Goal: Task Accomplishment & Management: Complete application form

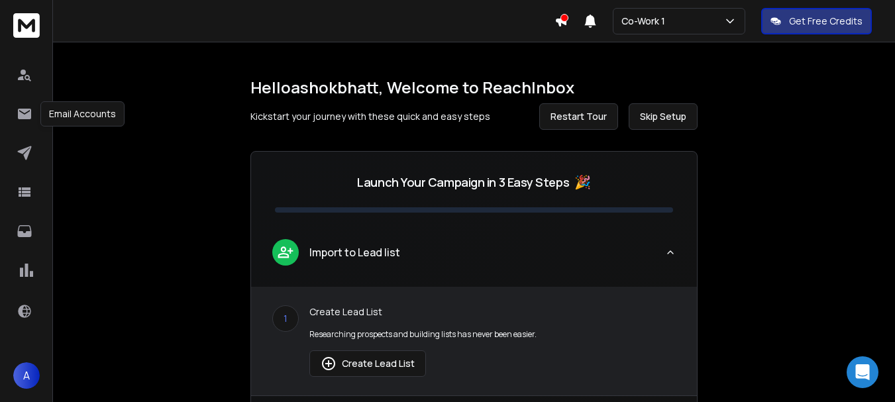
click at [27, 117] on icon at bounding box center [24, 114] width 13 height 11
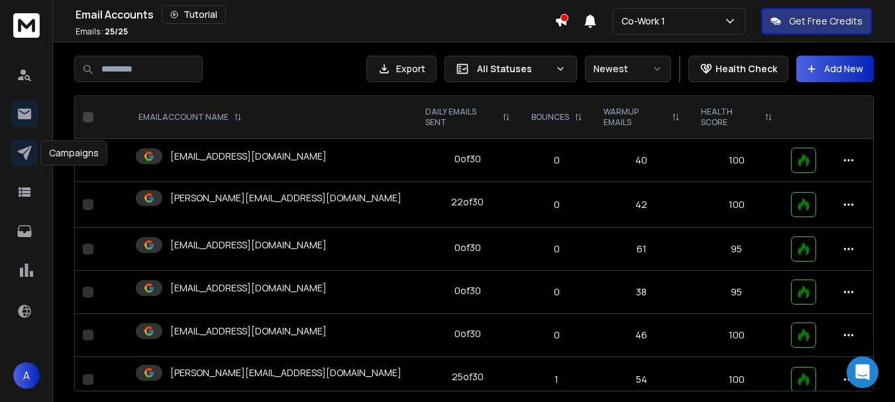
click at [23, 150] on icon at bounding box center [24, 153] width 14 height 14
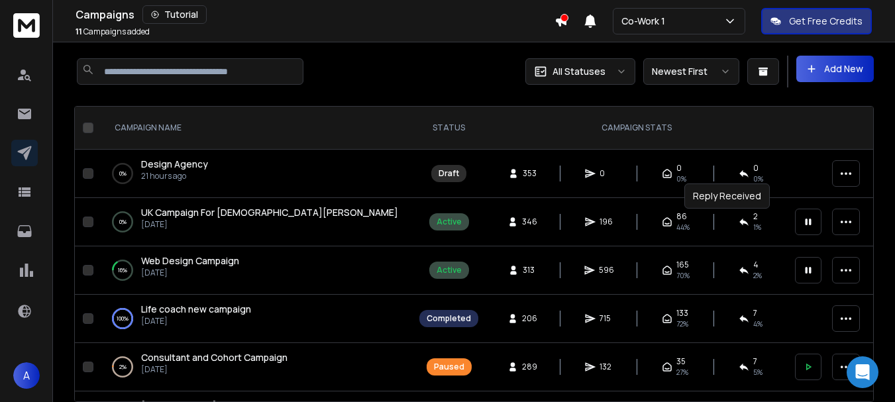
click at [753, 218] on p "2 1 %" at bounding box center [759, 221] width 13 height 21
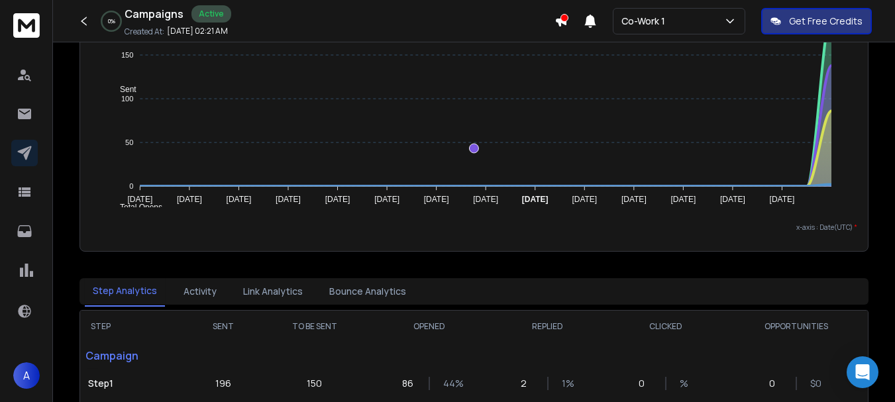
scroll to position [425, 0]
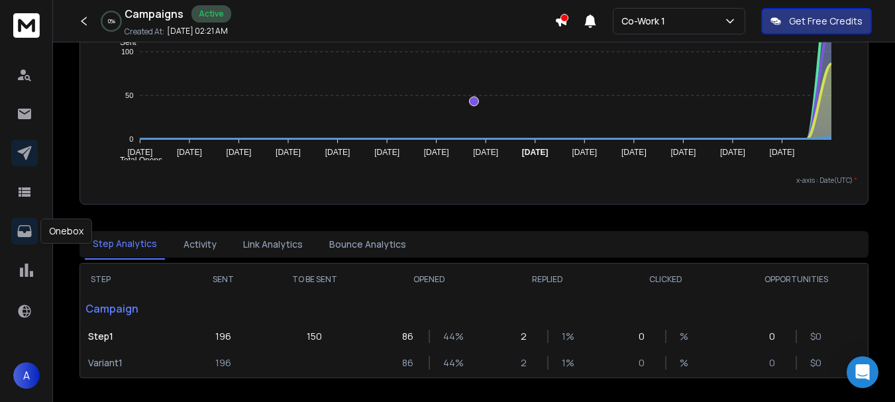
click at [21, 230] on icon at bounding box center [25, 231] width 16 height 16
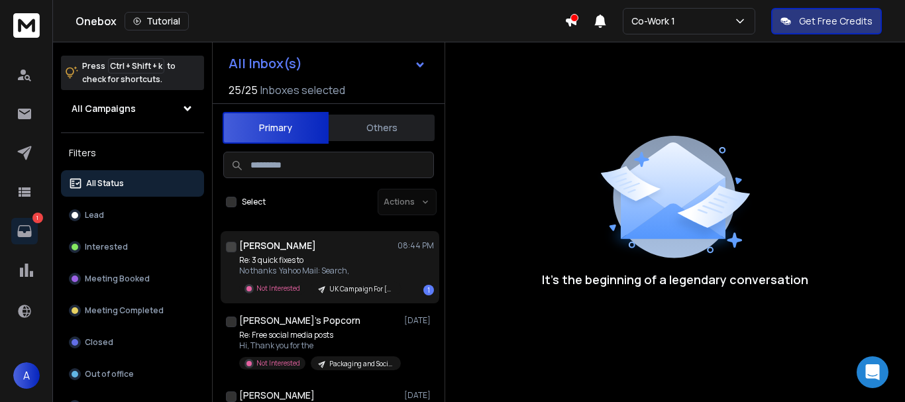
click at [379, 269] on p "No thanks Yahoo Mail: Search," at bounding box center [318, 271] width 159 height 11
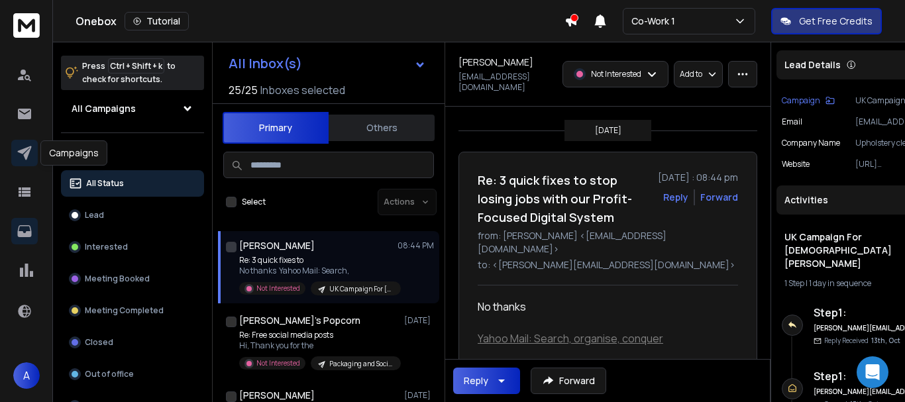
click at [26, 158] on icon at bounding box center [24, 153] width 14 height 14
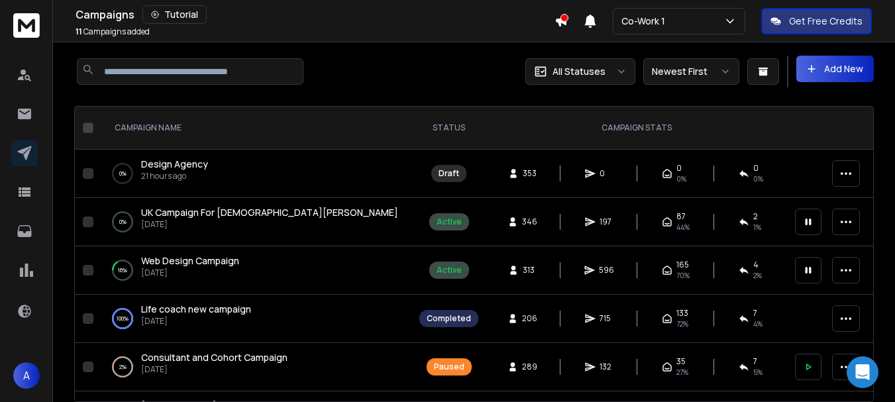
click at [89, 174] on button "button" at bounding box center [88, 173] width 11 height 11
click at [839, 178] on icon "button" at bounding box center [845, 173] width 13 height 13
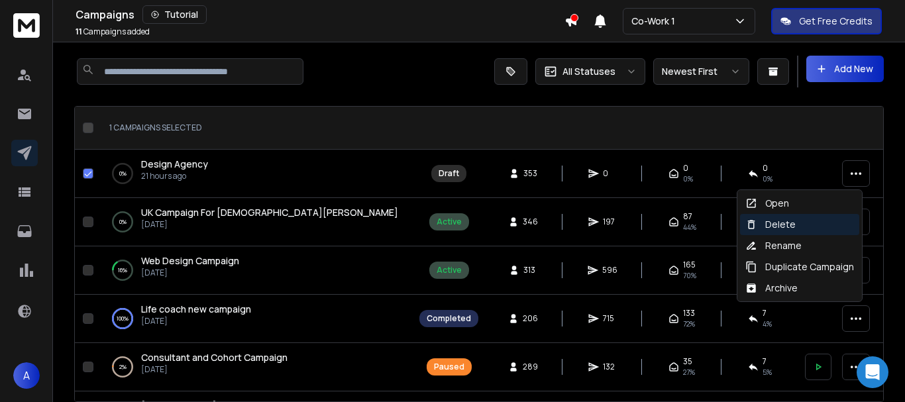
click at [782, 223] on div "Delete" at bounding box center [770, 224] width 50 height 13
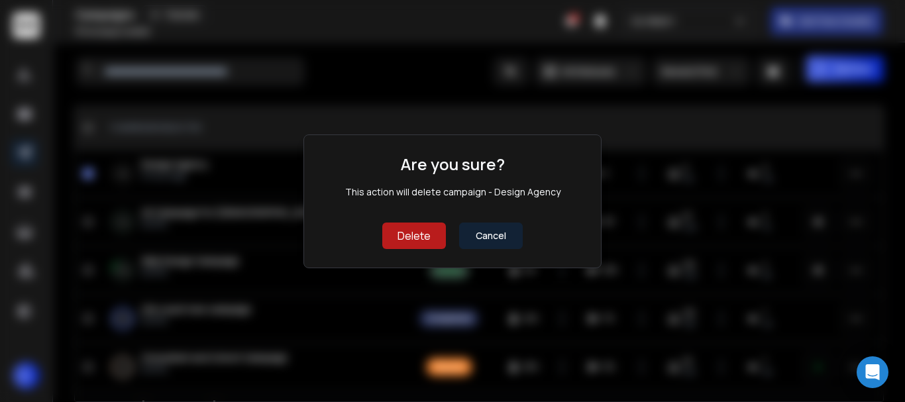
click at [411, 242] on button "Delete" at bounding box center [414, 236] width 64 height 26
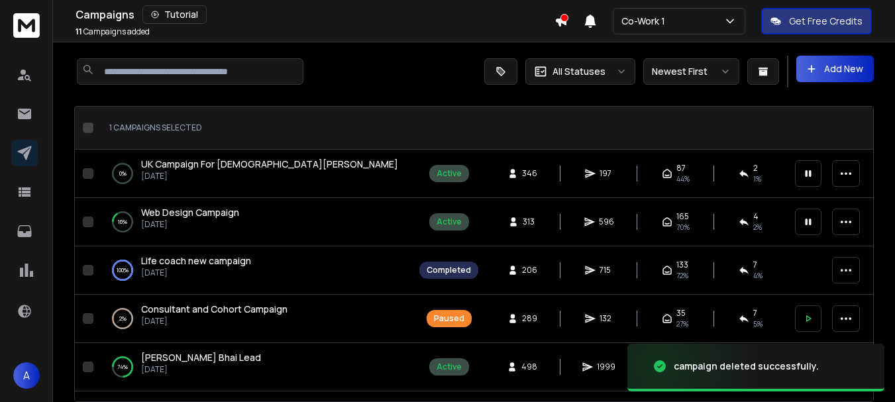
click at [823, 70] on button "Add New" at bounding box center [835, 69] width 78 height 26
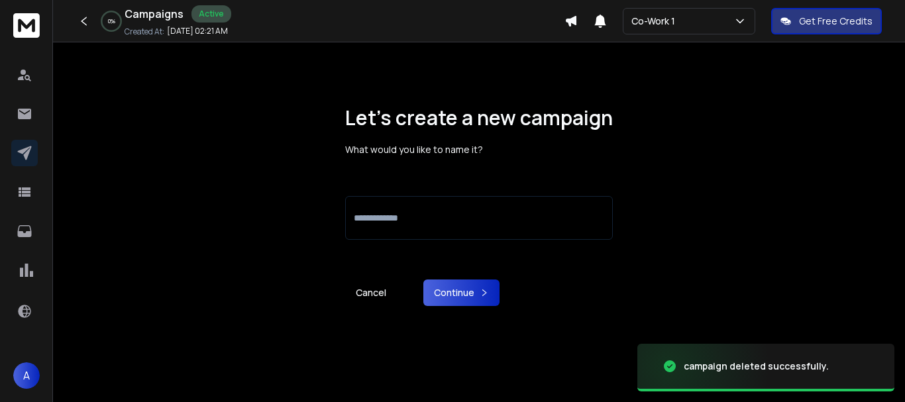
click at [433, 227] on input at bounding box center [479, 218] width 268 height 44
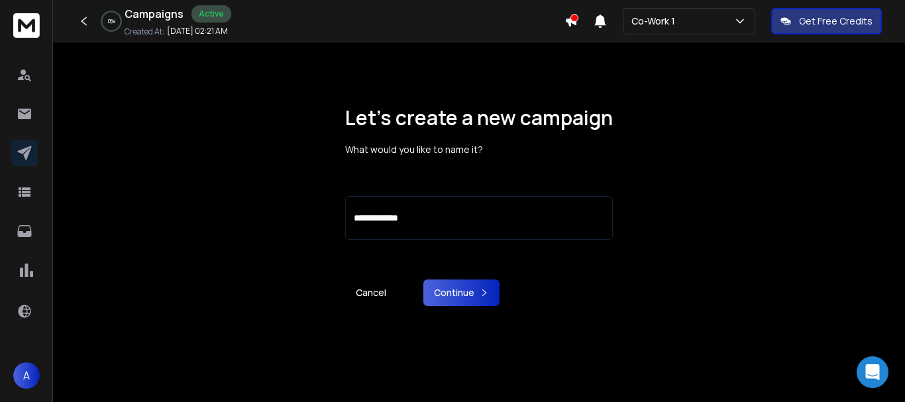
type input "**********"
click at [464, 285] on button "Continue" at bounding box center [461, 293] width 76 height 26
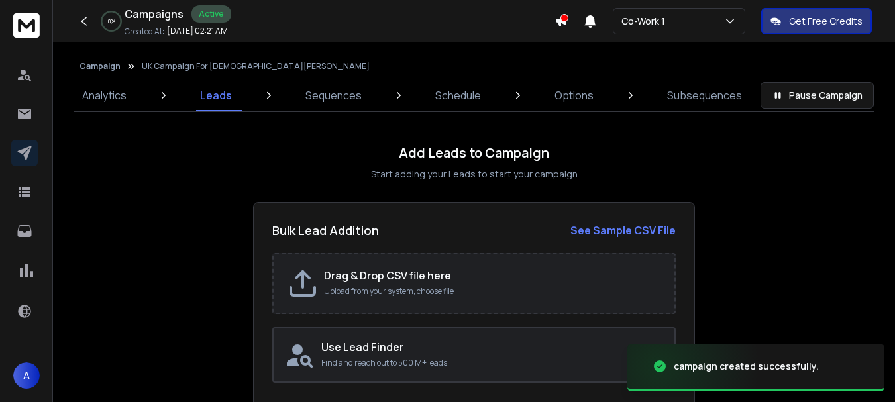
click at [399, 277] on h2 "Drag & Drop CSV file here" at bounding box center [492, 276] width 337 height 16
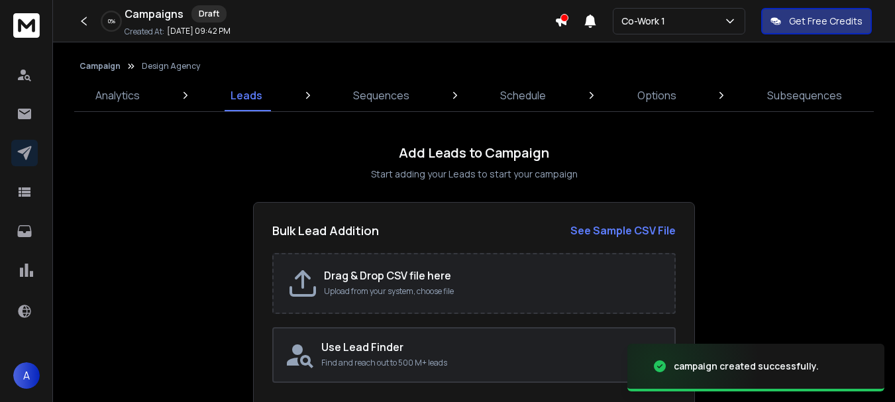
type input "**********"
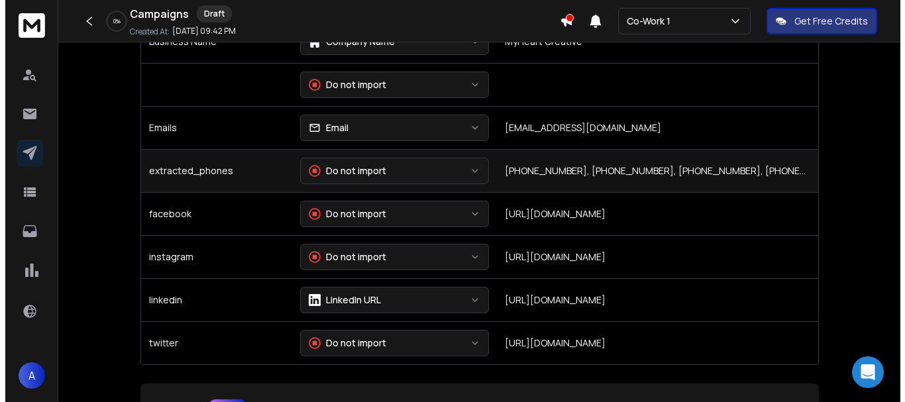
scroll to position [331, 0]
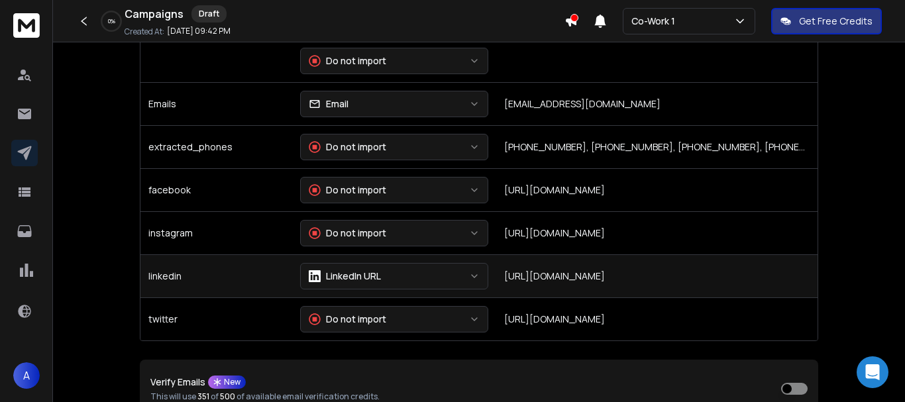
click at [439, 266] on button "LinkedIn URL" at bounding box center [394, 276] width 189 height 26
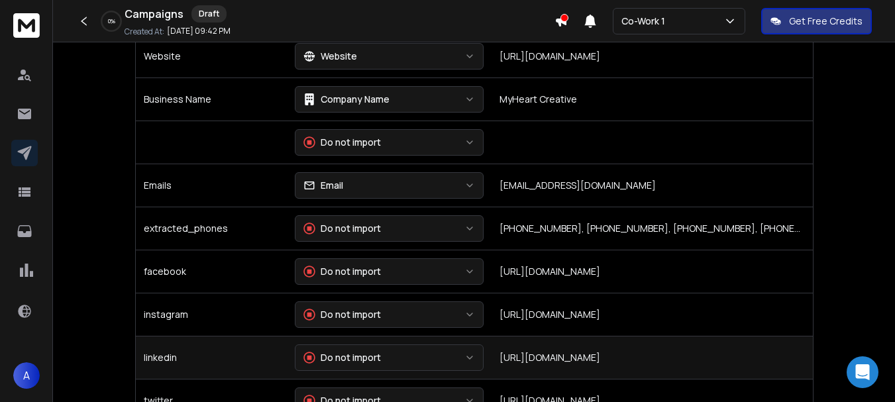
scroll to position [132, 0]
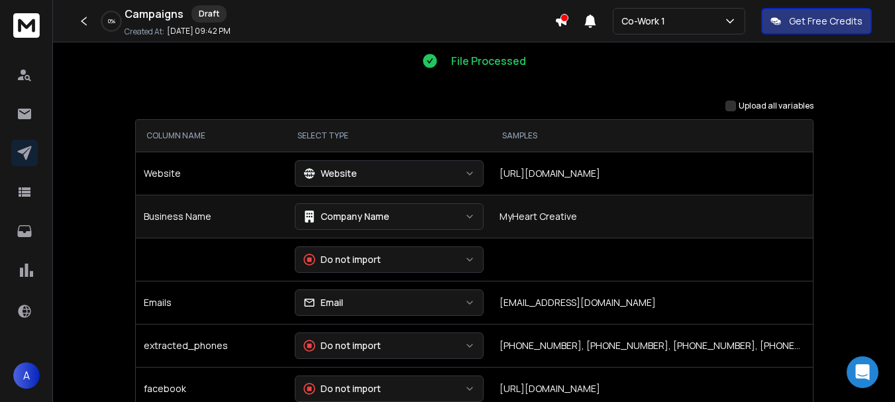
click at [510, 216] on td "MyHeart Creative" at bounding box center [652, 216] width 321 height 43
click at [524, 213] on td "MyHeart Creative" at bounding box center [652, 216] width 321 height 43
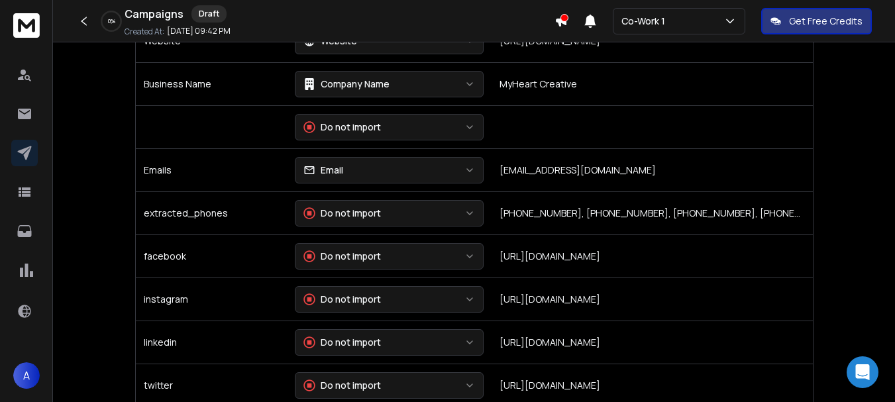
scroll to position [470, 0]
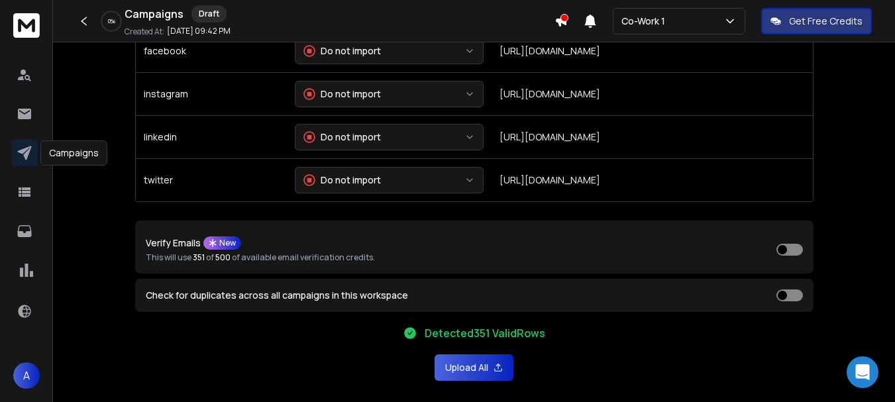
click at [27, 147] on icon at bounding box center [25, 153] width 16 height 16
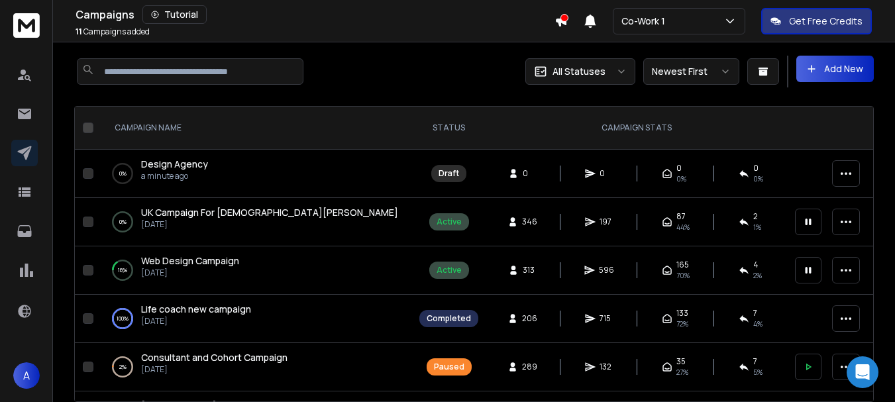
click at [167, 164] on span "Design Agency" at bounding box center [174, 164] width 67 height 13
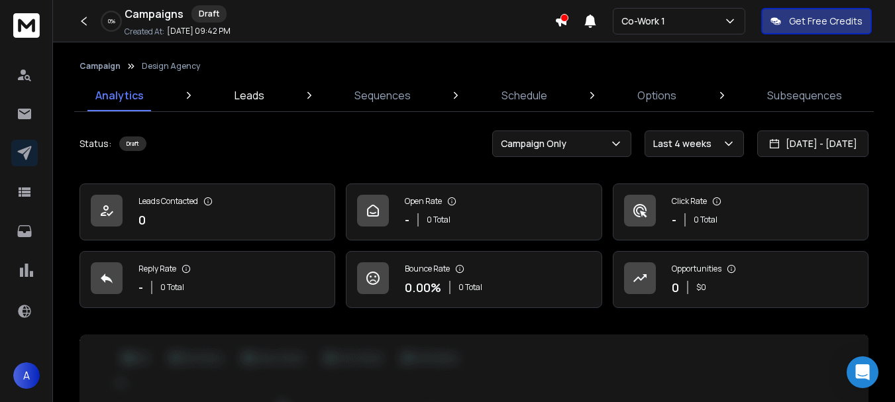
click at [258, 101] on p "Leads" at bounding box center [250, 95] width 30 height 16
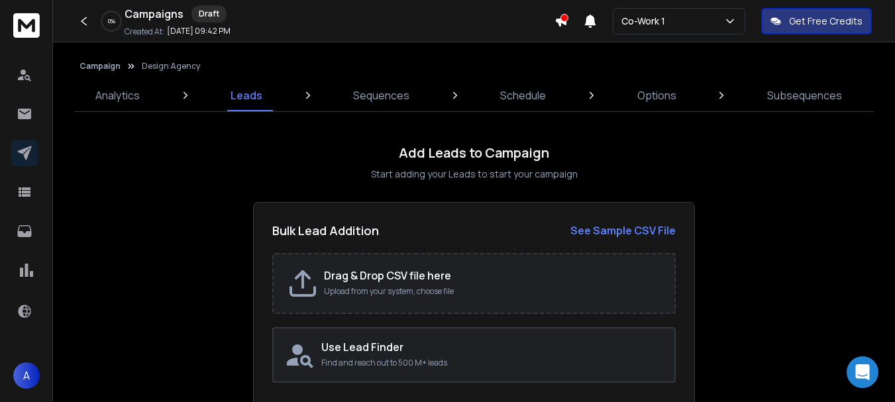
click at [408, 282] on h2 "Drag & Drop CSV file here" at bounding box center [492, 276] width 337 height 16
type input "**********"
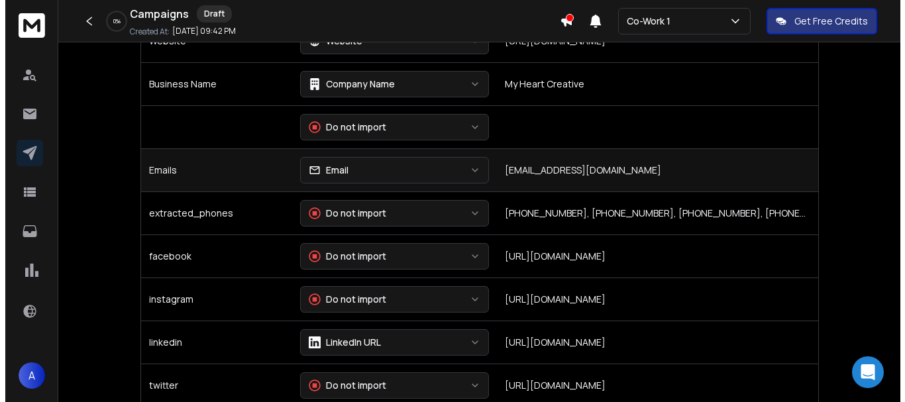
scroll to position [331, 0]
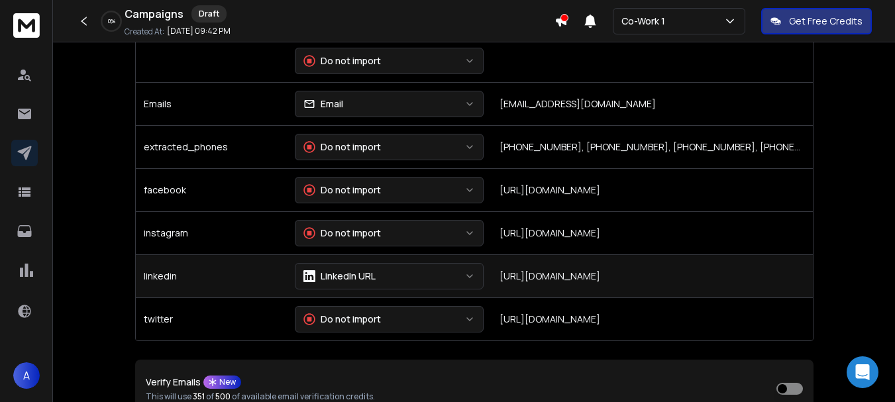
click at [399, 271] on button "LinkedIn URL" at bounding box center [389, 276] width 189 height 26
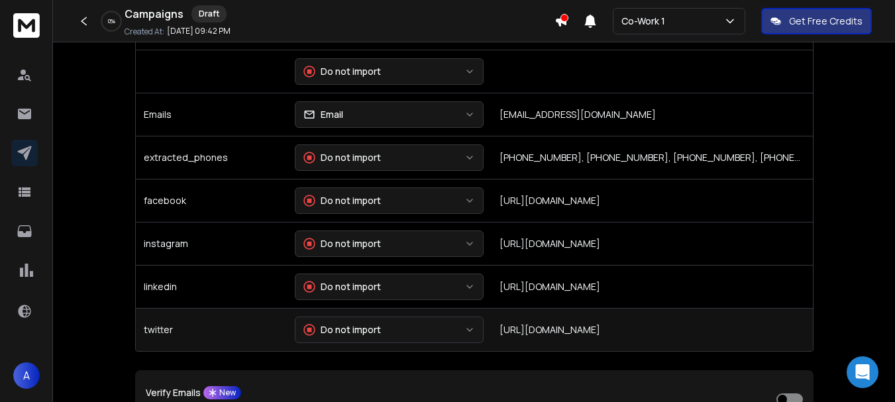
scroll to position [470, 0]
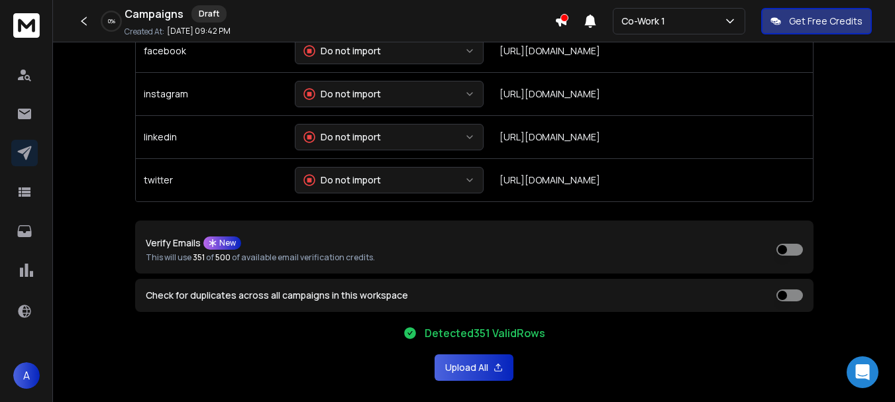
click at [478, 368] on button "Upload All" at bounding box center [474, 367] width 79 height 26
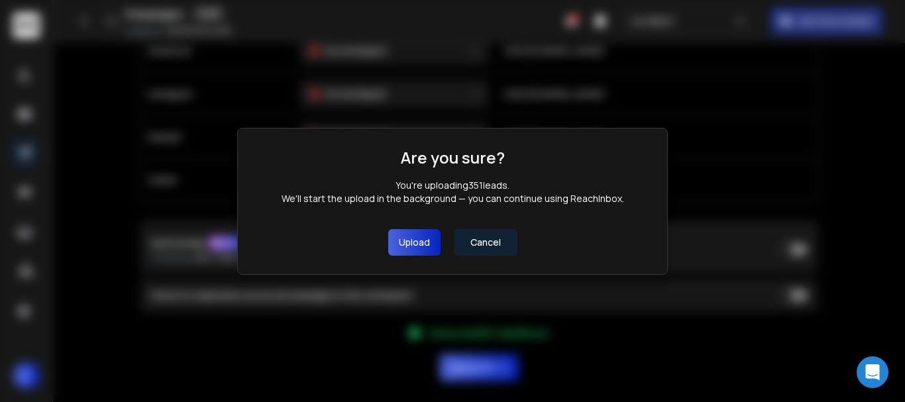
click at [414, 245] on button "Upload" at bounding box center [414, 242] width 52 height 26
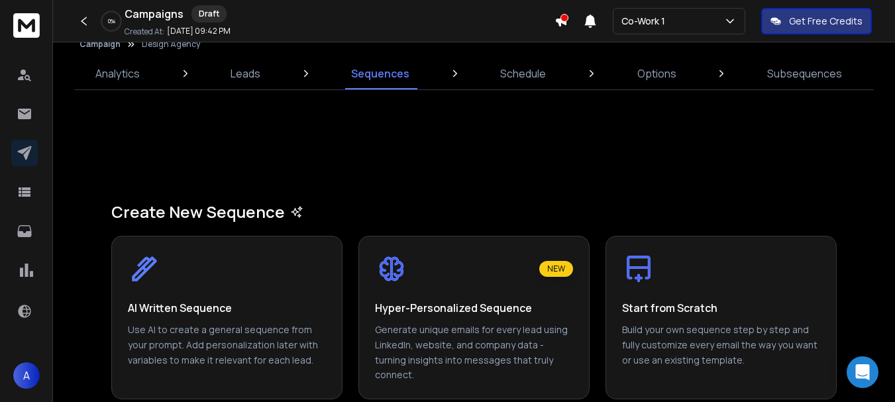
scroll to position [41, 0]
